Goal: Task Accomplishment & Management: Manage account settings

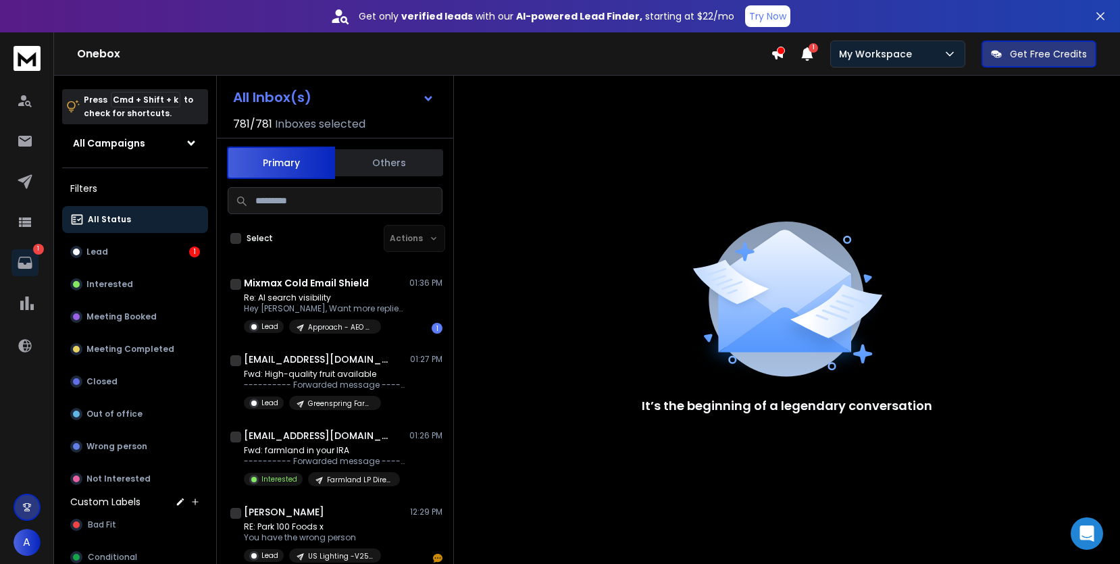
click at [870, 54] on p "My Workspace" at bounding box center [878, 54] width 78 height 14
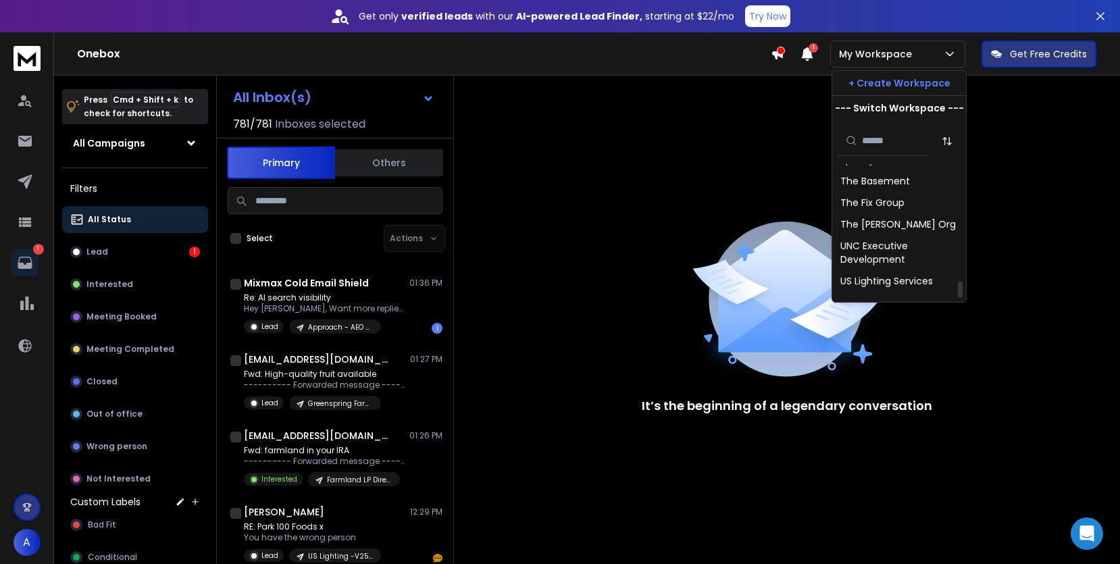
scroll to position [978, 0]
click at [964, 299] on div at bounding box center [960, 231] width 7 height 135
click at [918, 274] on div "US Lighting Services" at bounding box center [887, 281] width 93 height 14
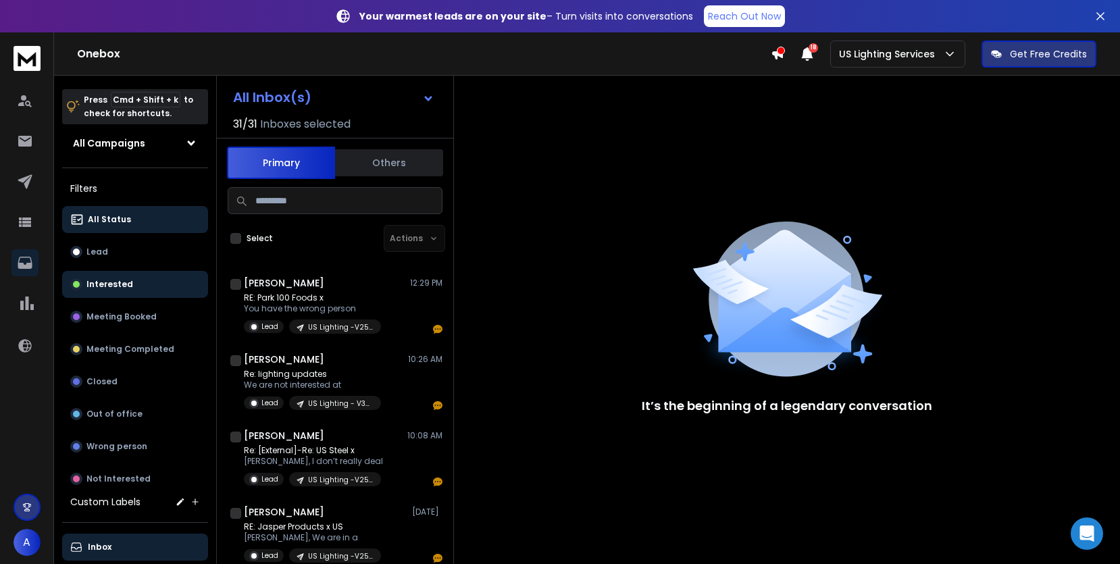
click at [112, 280] on p "Interested" at bounding box center [109, 284] width 47 height 11
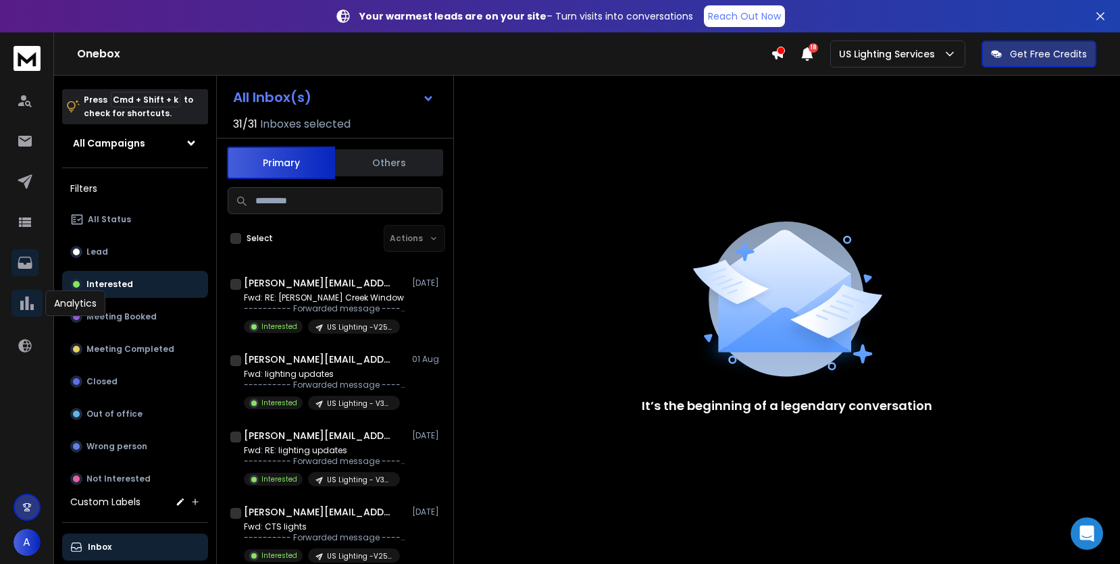
click at [35, 301] on icon at bounding box center [27, 303] width 20 height 20
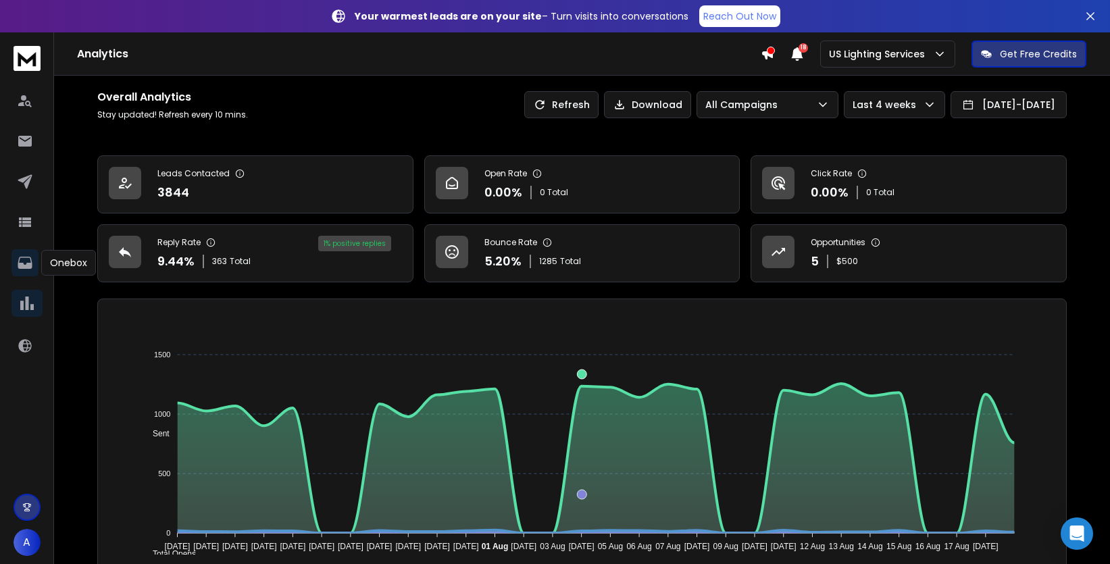
click at [26, 263] on icon at bounding box center [25, 263] width 14 height 12
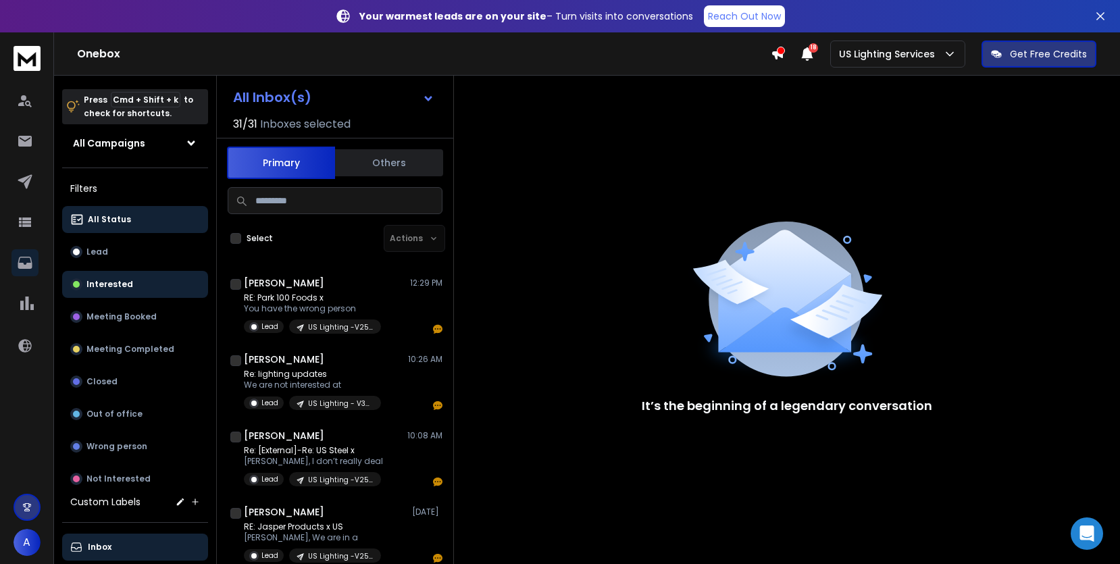
click at [110, 282] on p "Interested" at bounding box center [109, 284] width 47 height 11
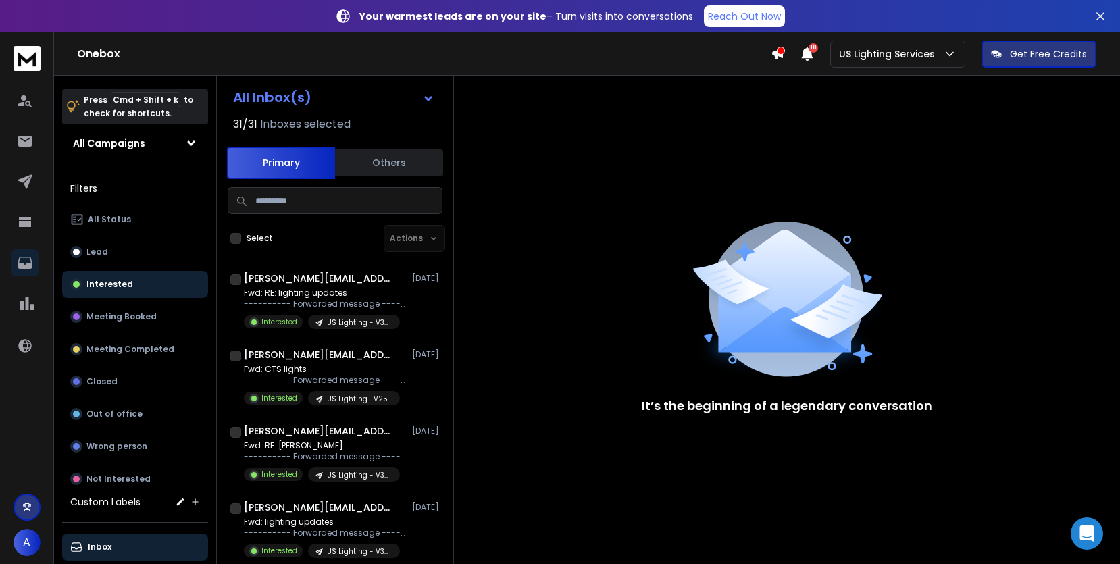
scroll to position [119, 0]
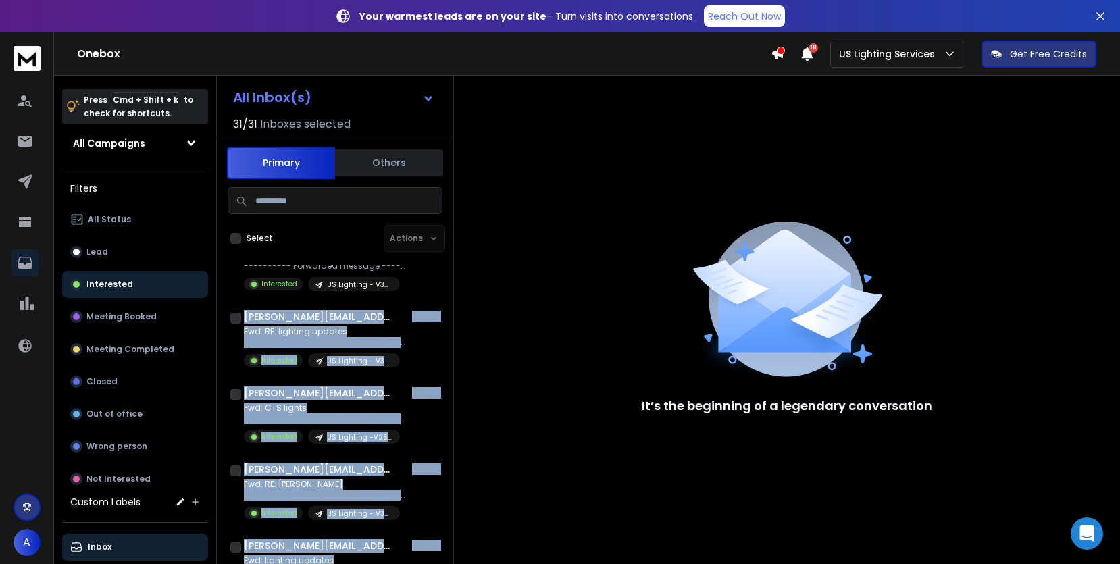
drag, startPoint x: 454, startPoint y: 304, endPoint x: 450, endPoint y: 284, distance: 20.7
click at [450, 284] on div "All Inbox(s) 31 / 31 Inboxes selected Primary Others Select Actions chris@revbo…" at bounding box center [668, 358] width 904 height 564
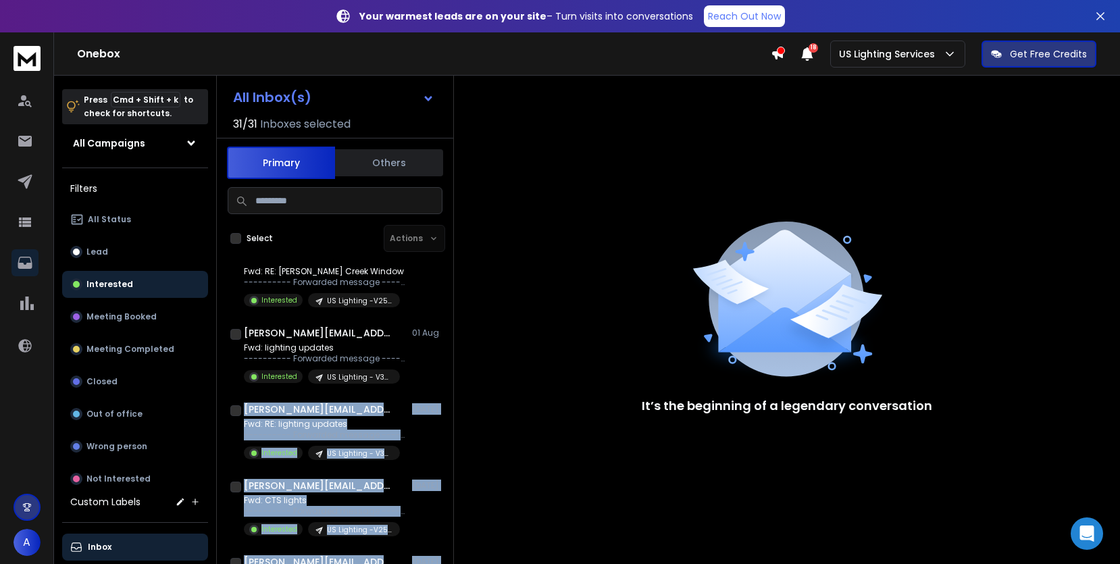
scroll to position [0, 0]
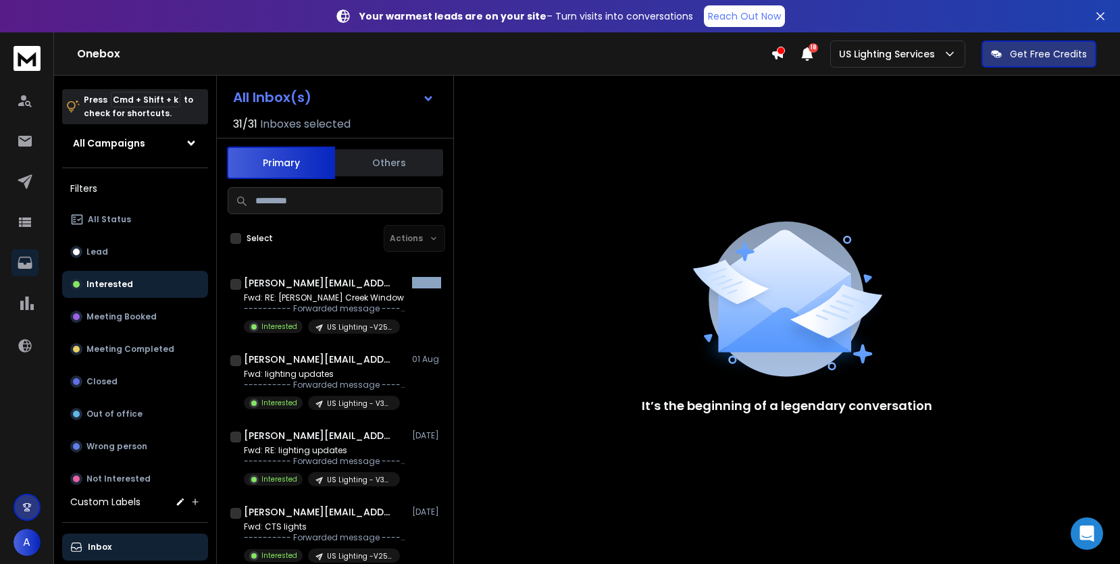
drag, startPoint x: 453, startPoint y: 291, endPoint x: 454, endPoint y: 272, distance: 19.0
click at [453, 272] on div "All Inbox(s) 31 / 31 Inboxes selected Primary Others Select Actions chris@revbo…" at bounding box center [668, 358] width 904 height 564
drag, startPoint x: 453, startPoint y: 330, endPoint x: 453, endPoint y: 339, distance: 8.8
click at [454, 339] on div "It’s the beginning of a legendary conversation" at bounding box center [787, 316] width 666 height 480
drag, startPoint x: 453, startPoint y: 335, endPoint x: 451, endPoint y: 350, distance: 15.0
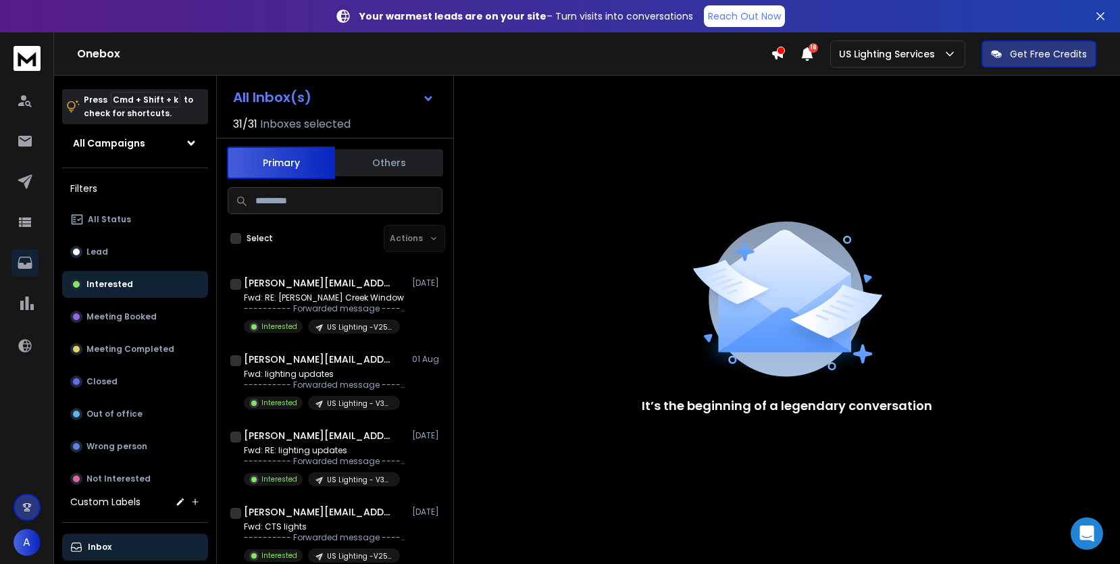
click at [451, 353] on div "All Inbox(s) 31 / 31 Inboxes selected Primary Others Select Actions chris@revbo…" at bounding box center [668, 358] width 904 height 564
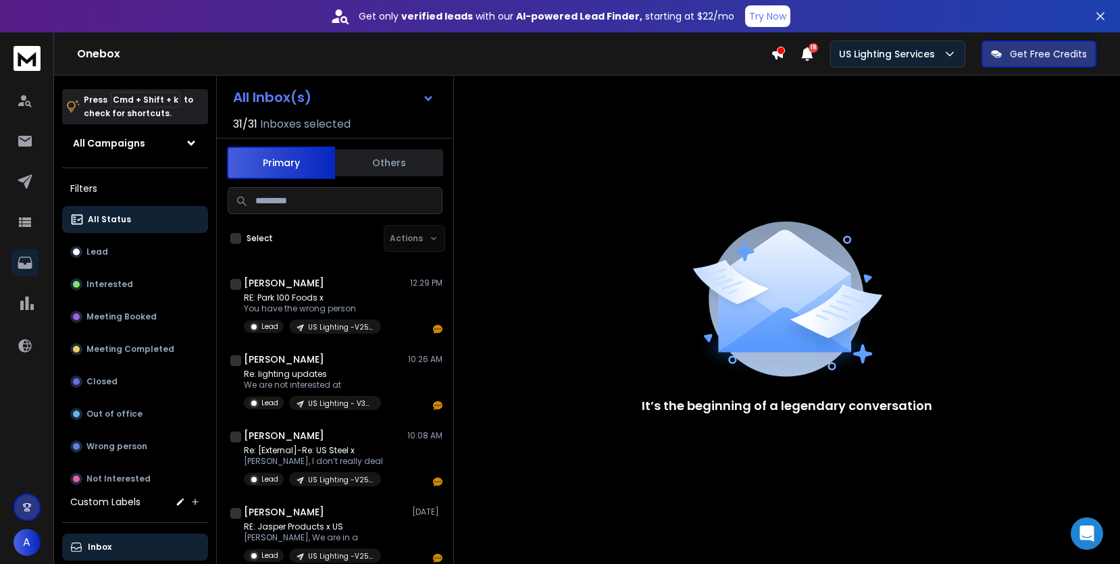
click at [876, 52] on p "US Lighting Services" at bounding box center [889, 54] width 101 height 14
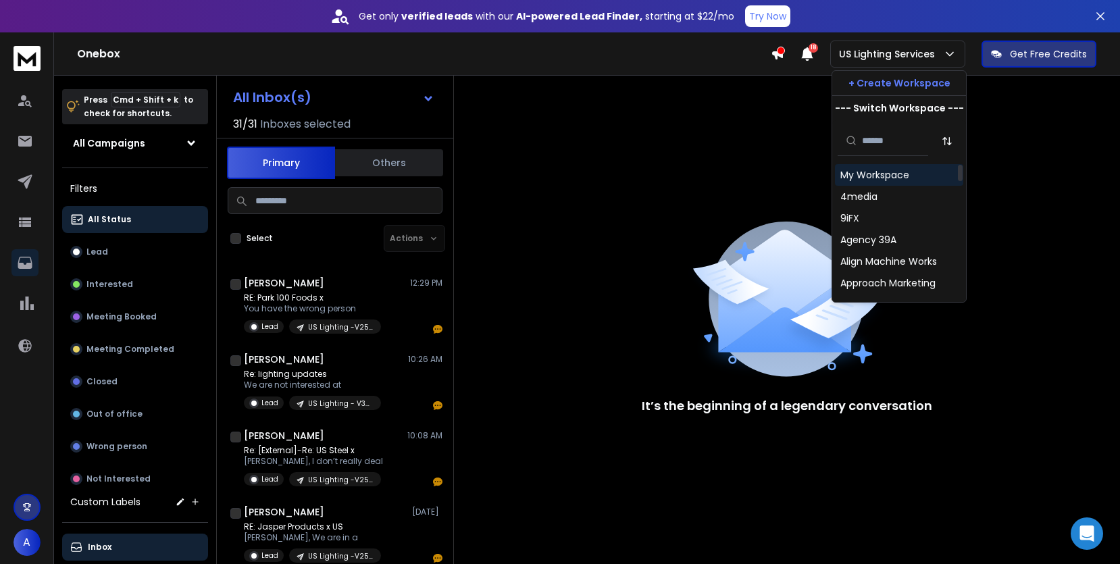
click at [878, 171] on div "My Workspace" at bounding box center [875, 175] width 69 height 14
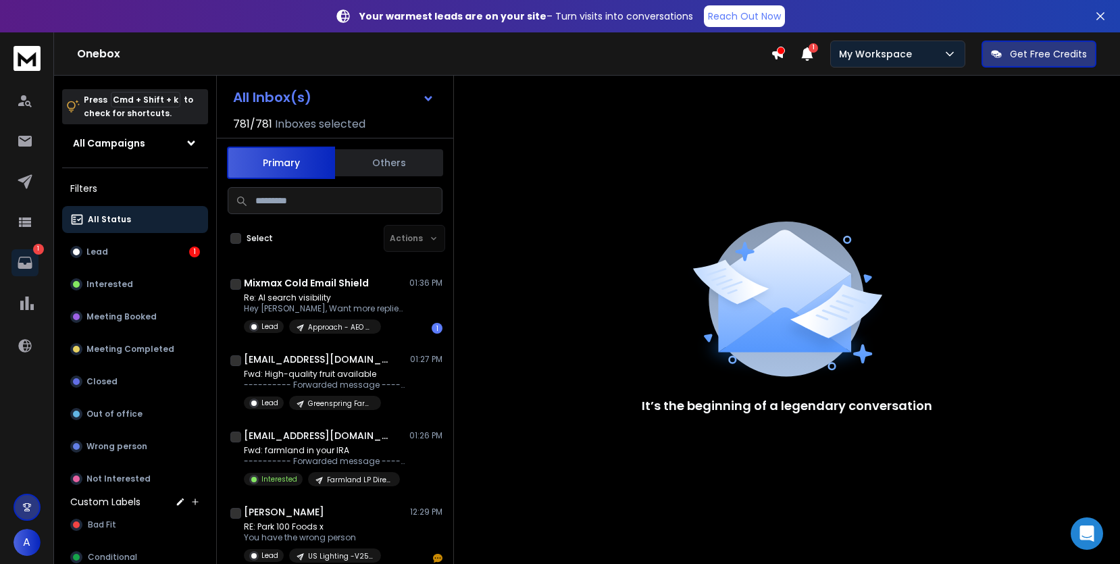
click at [904, 53] on p "My Workspace" at bounding box center [878, 54] width 78 height 14
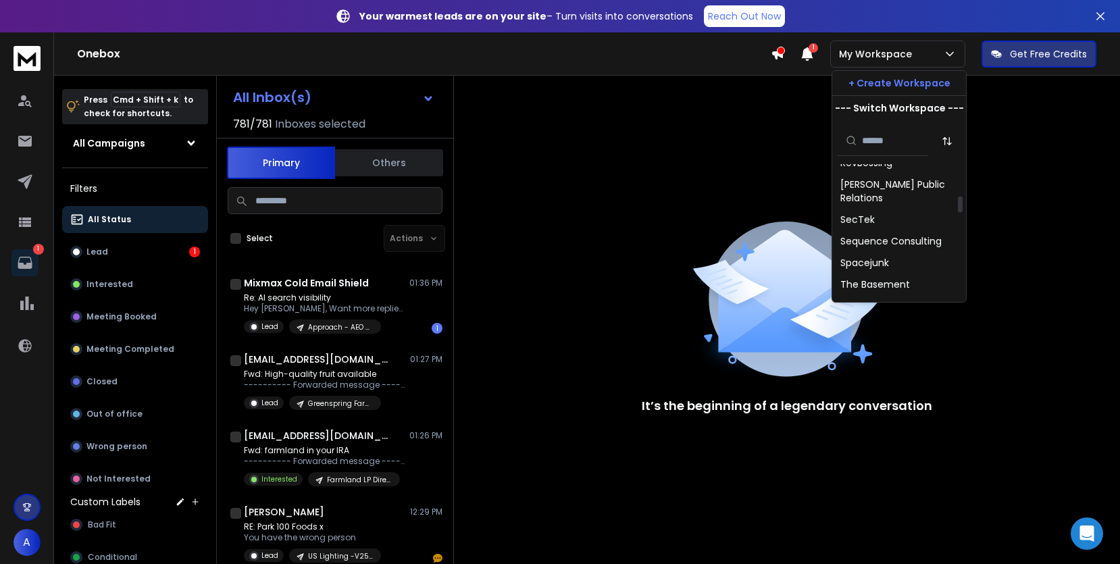
scroll to position [978, 0]
drag, startPoint x: 961, startPoint y: 170, endPoint x: 967, endPoint y: 323, distance: 152.8
click at [963, 299] on div at bounding box center [960, 290] width 5 height 16
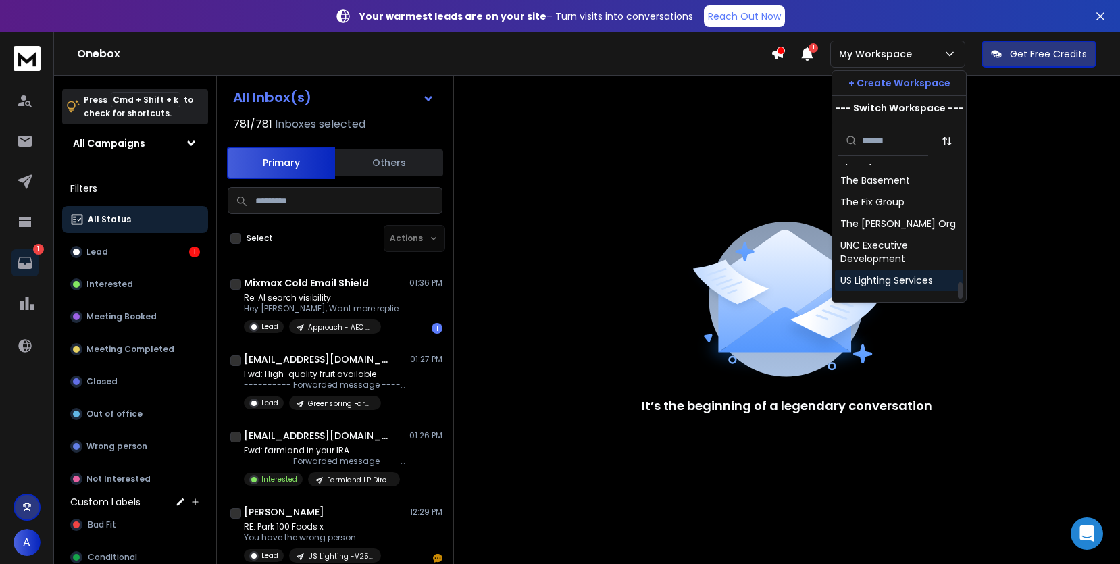
click at [909, 274] on div "US Lighting Services" at bounding box center [887, 281] width 93 height 14
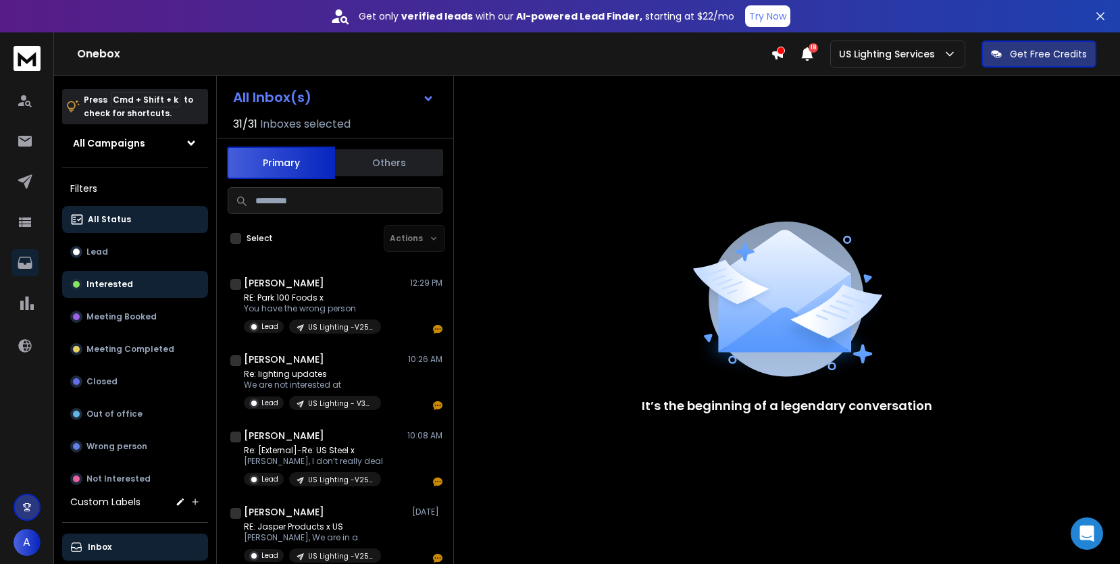
click at [124, 291] on button "Interested" at bounding box center [135, 284] width 146 height 27
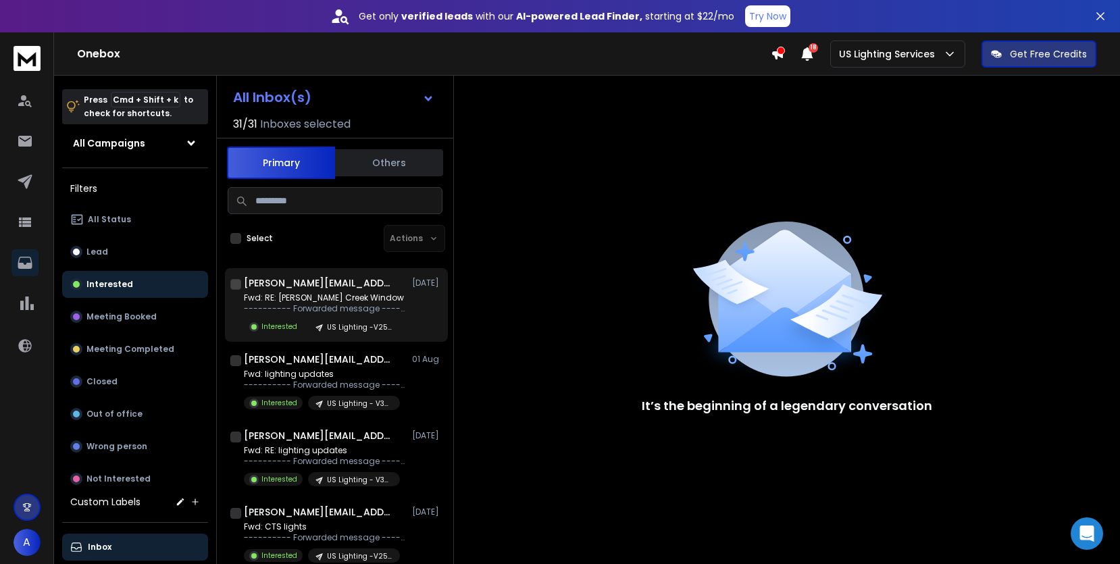
click at [283, 299] on p "Fwd: RE: [PERSON_NAME] Creek Window" at bounding box center [325, 298] width 162 height 11
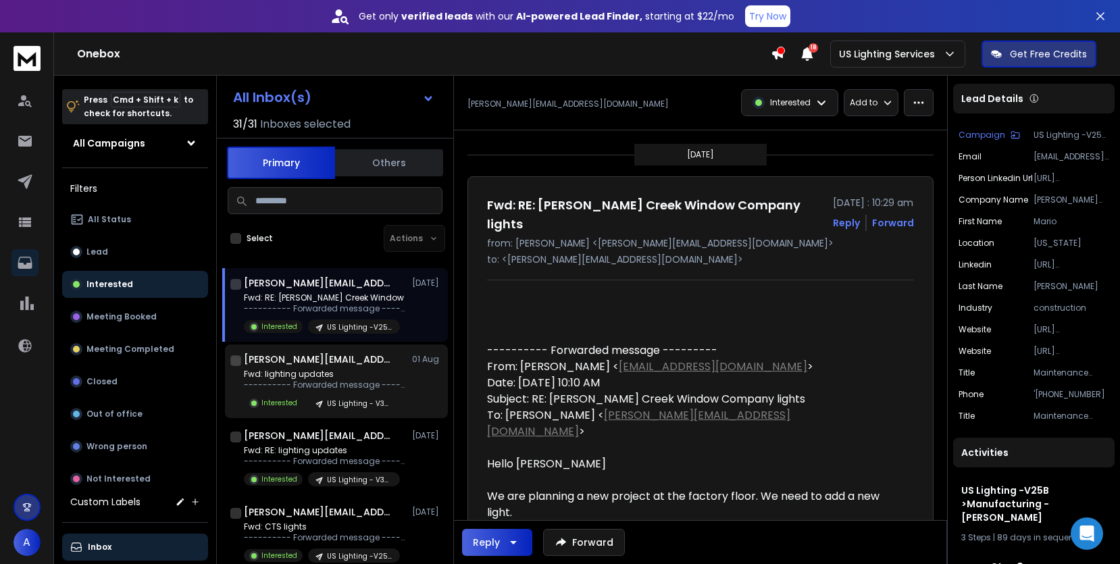
click at [268, 358] on h1 "[PERSON_NAME][EMAIL_ADDRESS][DOMAIN_NAME]" at bounding box center [318, 360] width 149 height 14
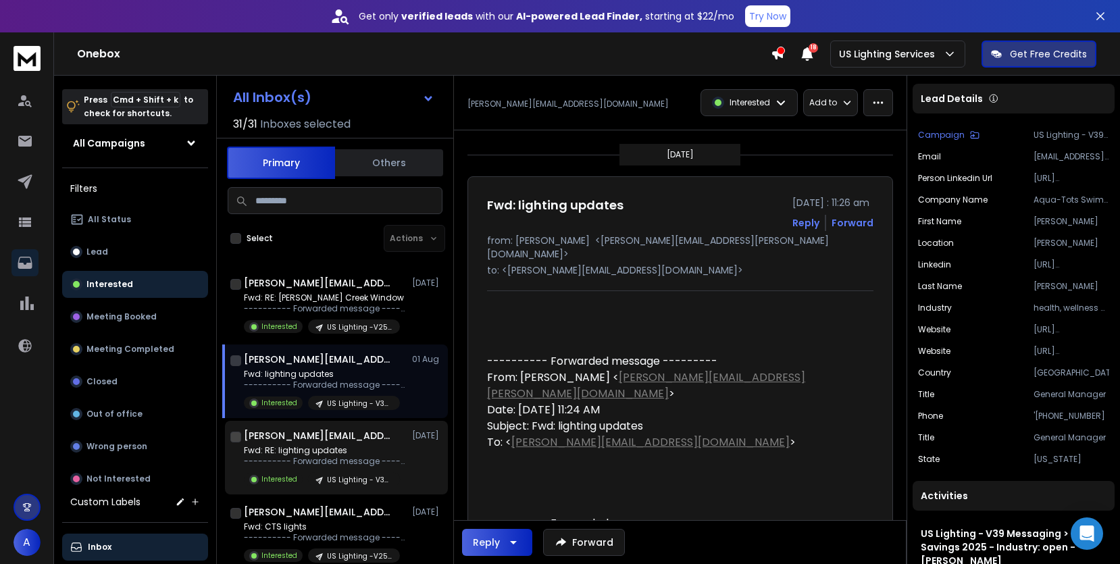
click at [297, 426] on div "[PERSON_NAME][EMAIL_ADDRESS][DOMAIN_NAME] [DATE] Fwd: RE: lighting updates ----…" at bounding box center [336, 458] width 223 height 74
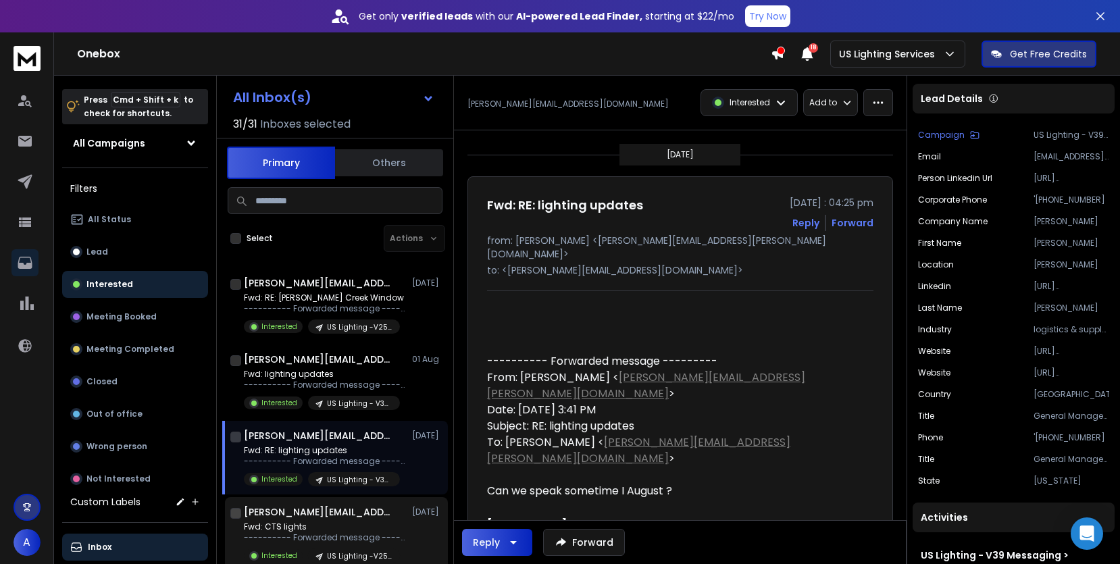
click at [305, 520] on div "chris@revboss.com 28 Jul Fwd: CTS lights ---------- Forwarded message ---------…" at bounding box center [343, 533] width 199 height 57
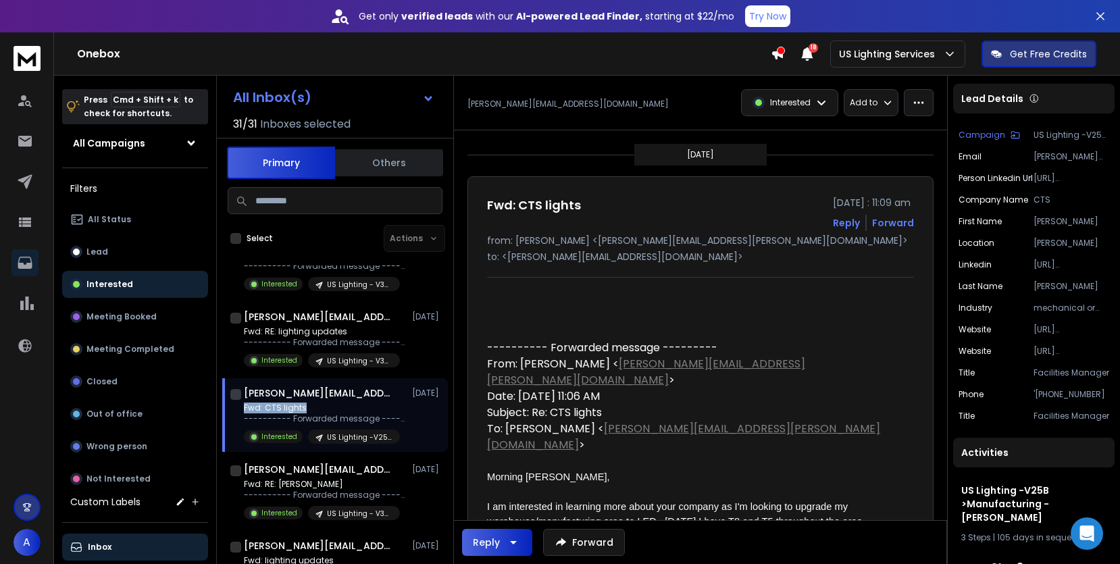
scroll to position [130, 0]
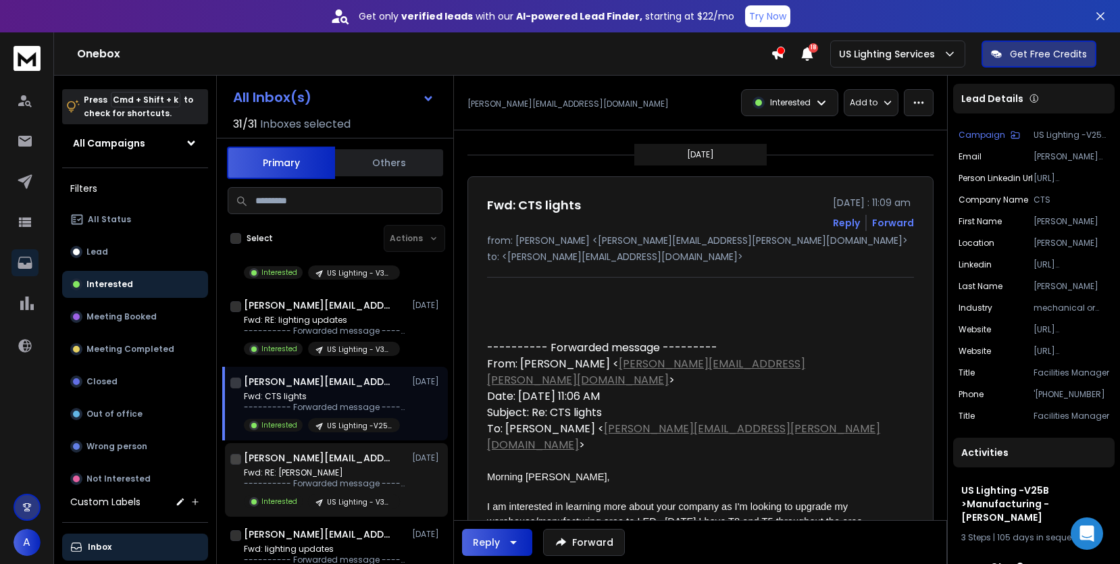
click at [382, 464] on div "chris@revboss.com 22 Jul" at bounding box center [343, 458] width 199 height 14
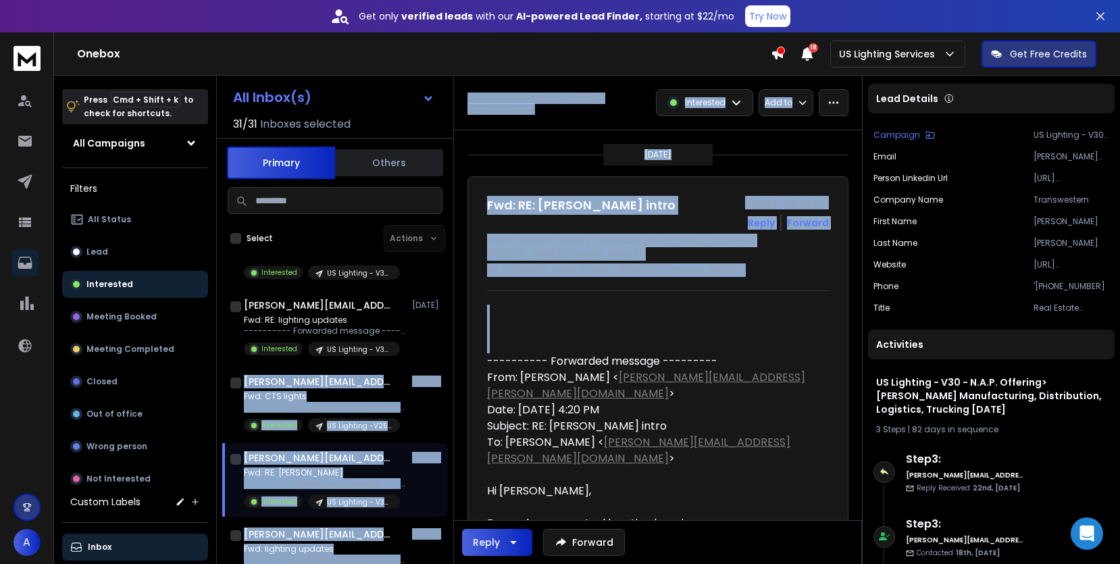
drag, startPoint x: 448, startPoint y: 347, endPoint x: 454, endPoint y: 331, distance: 16.7
click at [454, 331] on div "All Inbox(s) 31 / 31 Inboxes selected Primary Others Select Actions chris@revbo…" at bounding box center [668, 358] width 904 height 564
click at [528, 305] on div at bounding box center [652, 313] width 331 height 16
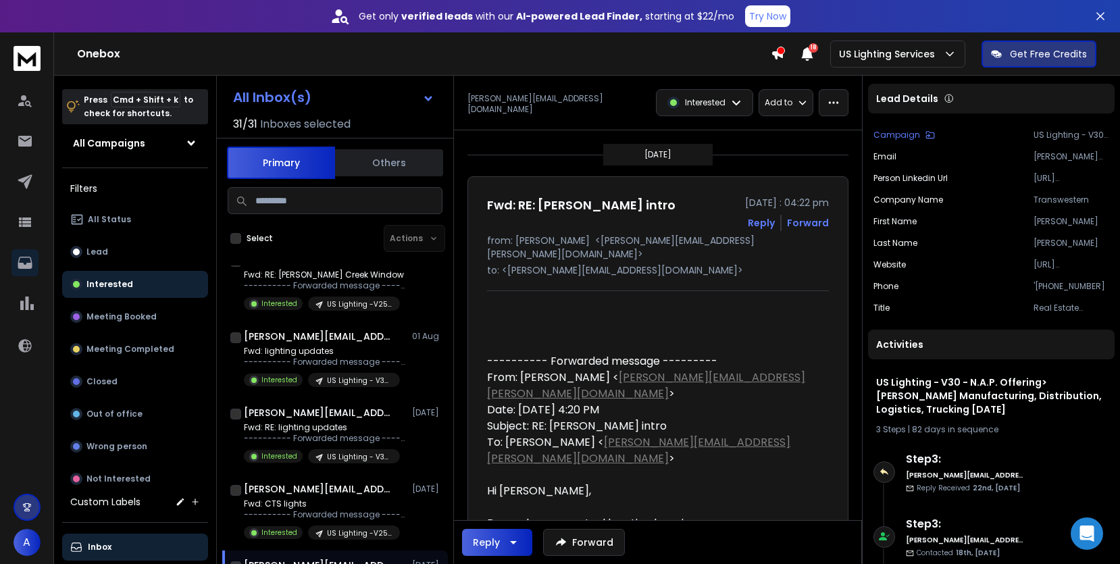
scroll to position [0, 0]
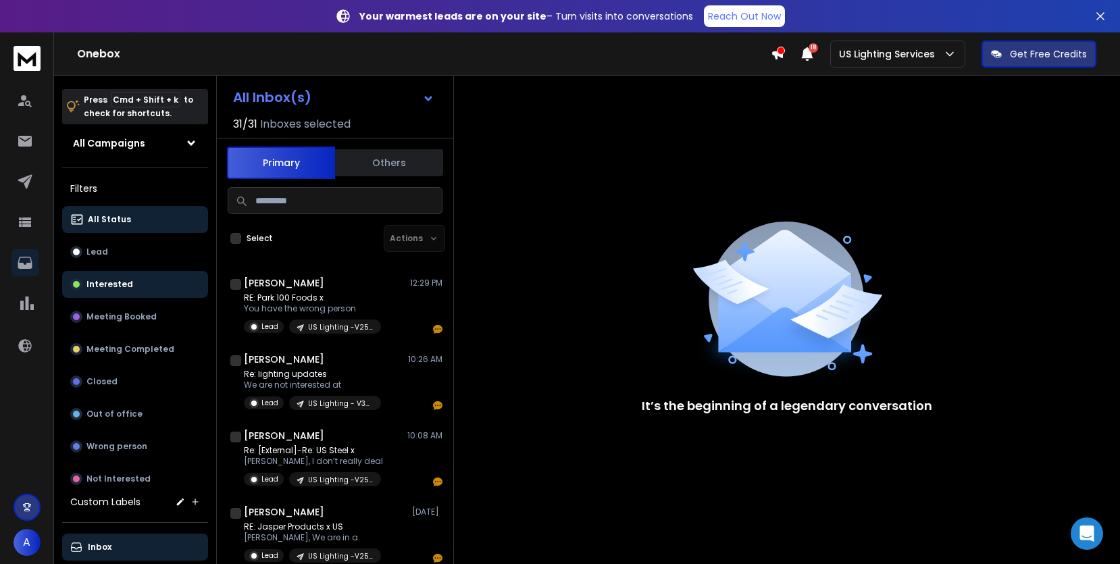
click at [132, 281] on button "Interested" at bounding box center [135, 284] width 146 height 27
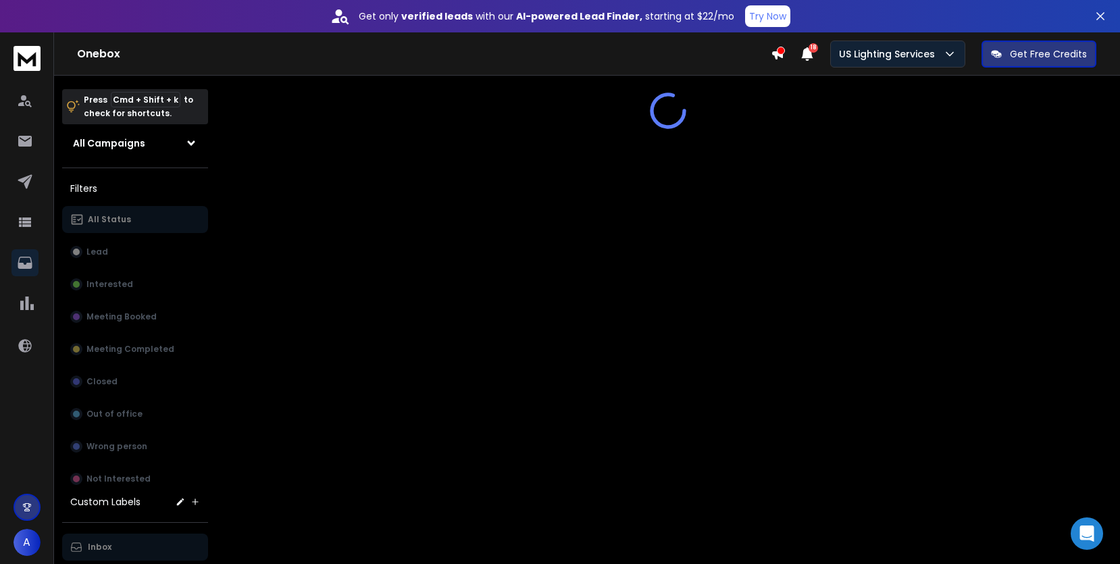
click at [872, 57] on p "US Lighting Services" at bounding box center [889, 54] width 101 height 14
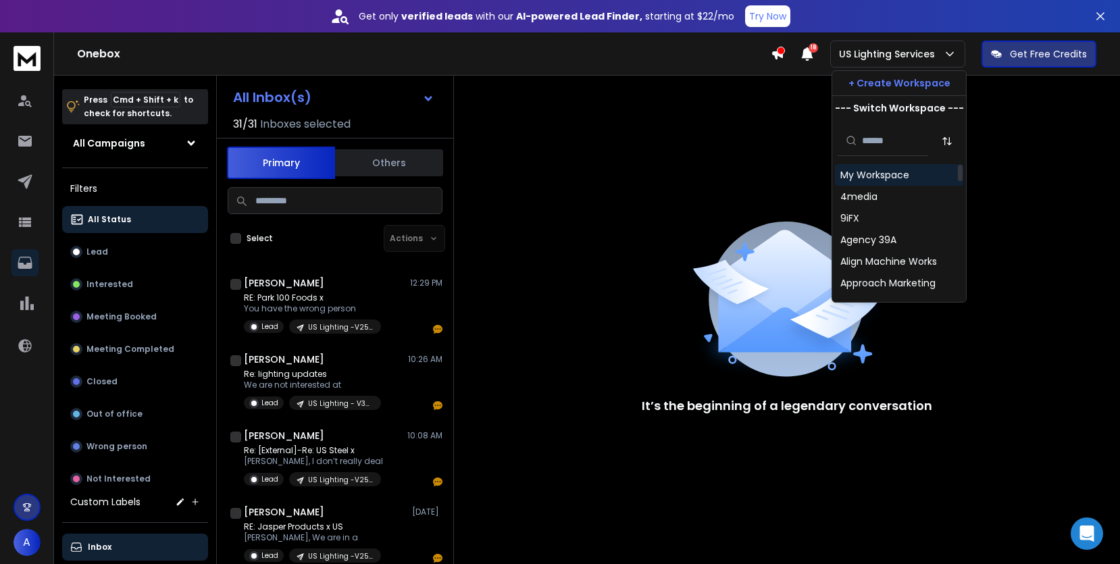
click at [896, 175] on div "My Workspace" at bounding box center [875, 175] width 69 height 14
